Goal: Check status: Check status

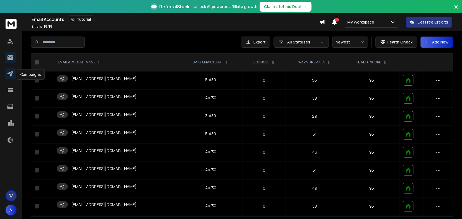
click at [10, 73] on icon at bounding box center [10, 74] width 6 height 6
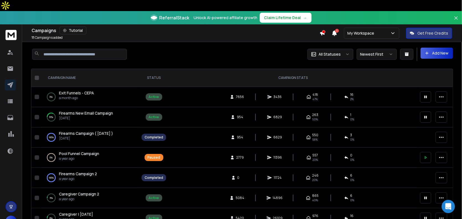
click at [93, 110] on span "Firearms New Email Campaign" at bounding box center [86, 112] width 54 height 5
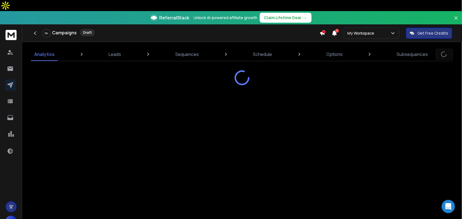
click at [79, 104] on div at bounding box center [241, 178] width 417 height 219
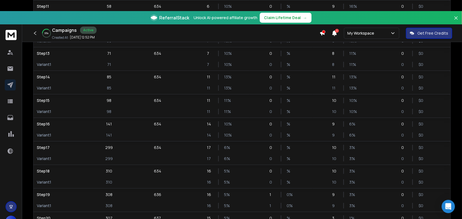
scroll to position [559, 0]
click at [33, 31] on icon at bounding box center [35, 33] width 5 height 5
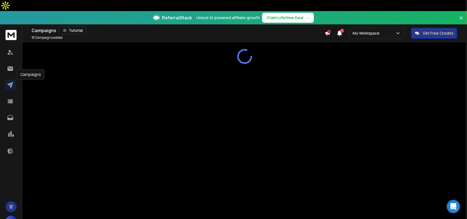
click at [11, 82] on icon at bounding box center [10, 85] width 6 height 6
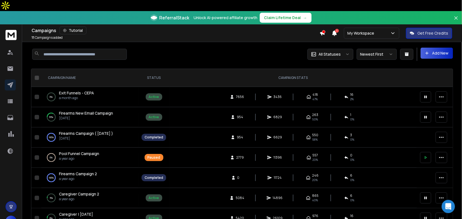
click at [86, 191] on link "Caregiver Campaign 2" at bounding box center [79, 194] width 40 height 6
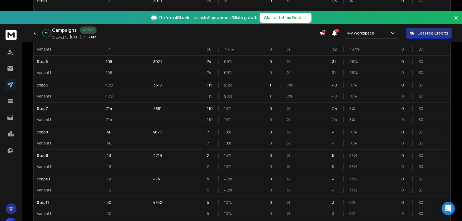
scroll to position [352, 0]
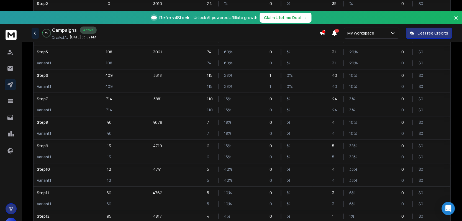
click at [34, 31] on icon at bounding box center [35, 33] width 5 height 5
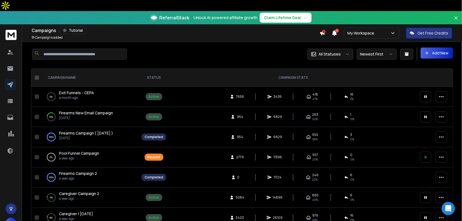
click at [74, 211] on span "Caregiver | [DATE]" at bounding box center [76, 213] width 34 height 5
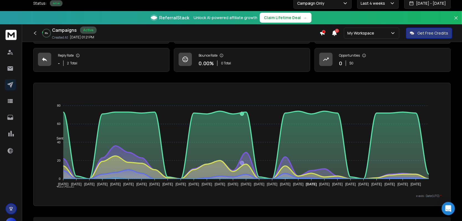
scroll to position [90, 0]
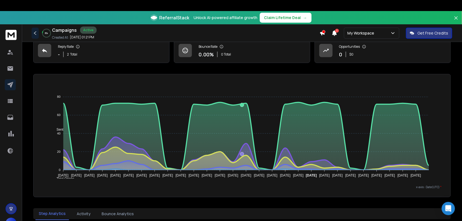
click at [35, 31] on icon at bounding box center [35, 33] width 5 height 5
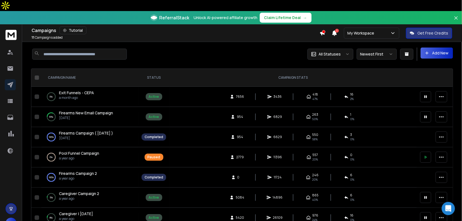
click at [80, 90] on span "Exit Funnels - CEPA" at bounding box center [76, 92] width 35 height 5
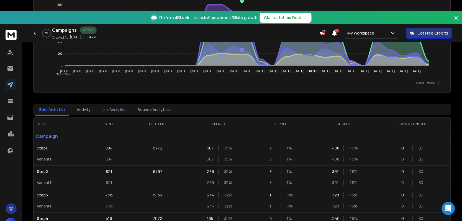
scroll to position [233, 0]
